Goal: Navigation & Orientation: Find specific page/section

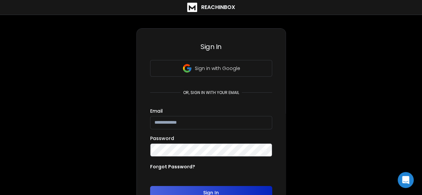
type input "**********"
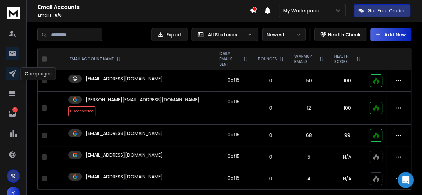
click at [15, 74] on icon at bounding box center [12, 74] width 8 height 8
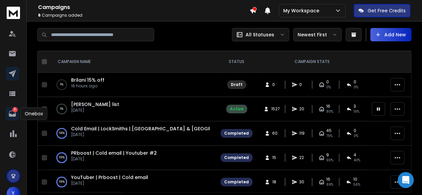
click at [14, 108] on p "3" at bounding box center [14, 109] width 5 height 5
